Goal: Task Accomplishment & Management: Manage account settings

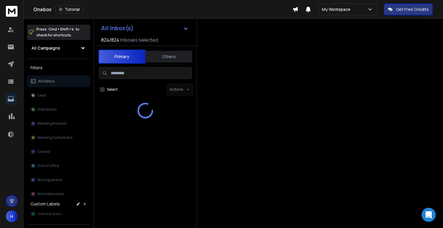
click at [135, 57] on button "Primary" at bounding box center [121, 57] width 47 height 14
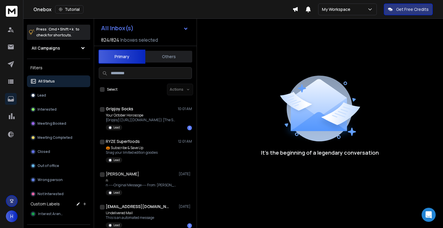
click at [155, 54] on button "Others" at bounding box center [168, 56] width 47 height 13
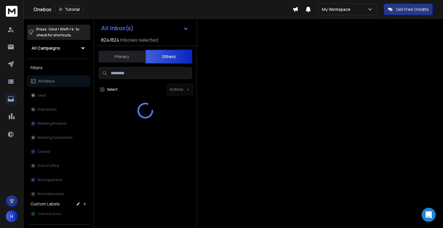
click at [122, 59] on button "Primary" at bounding box center [121, 56] width 47 height 13
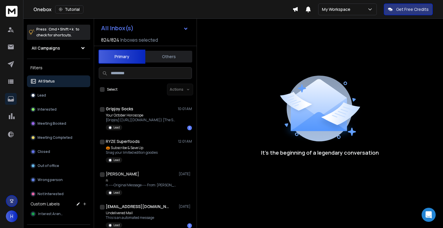
click at [158, 59] on button "Others" at bounding box center [168, 56] width 47 height 13
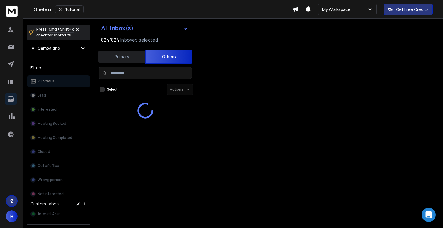
click at [125, 56] on button "Primary" at bounding box center [121, 56] width 47 height 13
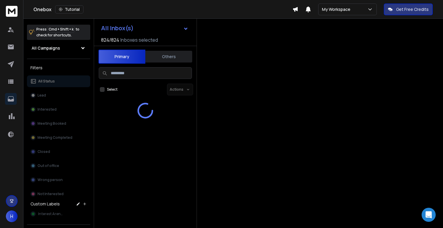
drag, startPoint x: 125, startPoint y: 56, endPoint x: 132, endPoint y: 58, distance: 7.8
click at [125, 56] on button "Primary" at bounding box center [121, 57] width 47 height 14
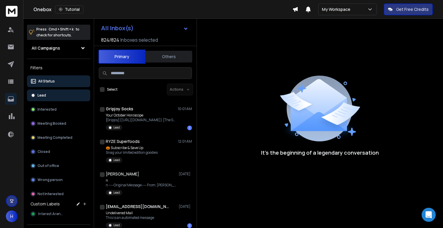
click at [59, 97] on button "Lead" at bounding box center [58, 95] width 63 height 12
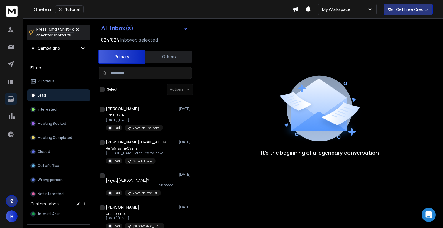
click at [60, 80] on button "All Status" at bounding box center [58, 81] width 63 height 12
click at [60, 80] on div "All Status Lead Interested Meeting Booked Meeting Completed Closed Out of offic…" at bounding box center [58, 137] width 63 height 124
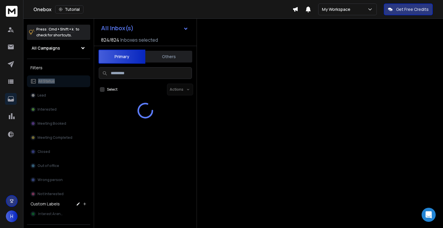
click at [60, 80] on div "All Status Lead Interested Meeting Booked Meeting Completed Closed Out of offic…" at bounding box center [58, 137] width 63 height 124
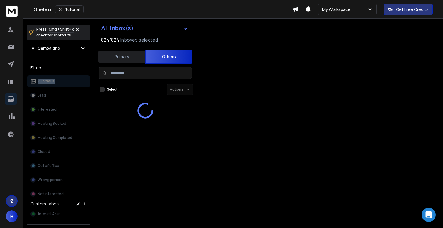
click at [157, 58] on button "Others" at bounding box center [168, 57] width 47 height 14
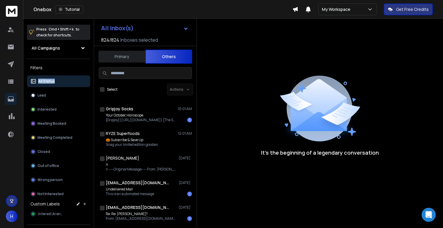
click at [131, 56] on button "Primary" at bounding box center [121, 56] width 47 height 13
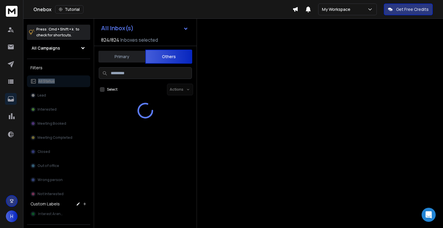
click at [150, 58] on button "Others" at bounding box center [168, 57] width 47 height 14
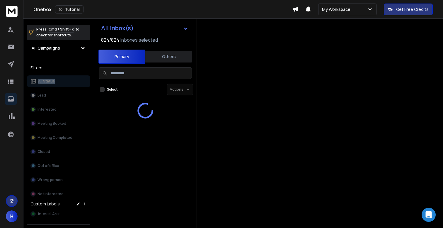
click at [122, 59] on button "Primary" at bounding box center [121, 57] width 47 height 14
